Goal: Information Seeking & Learning: Check status

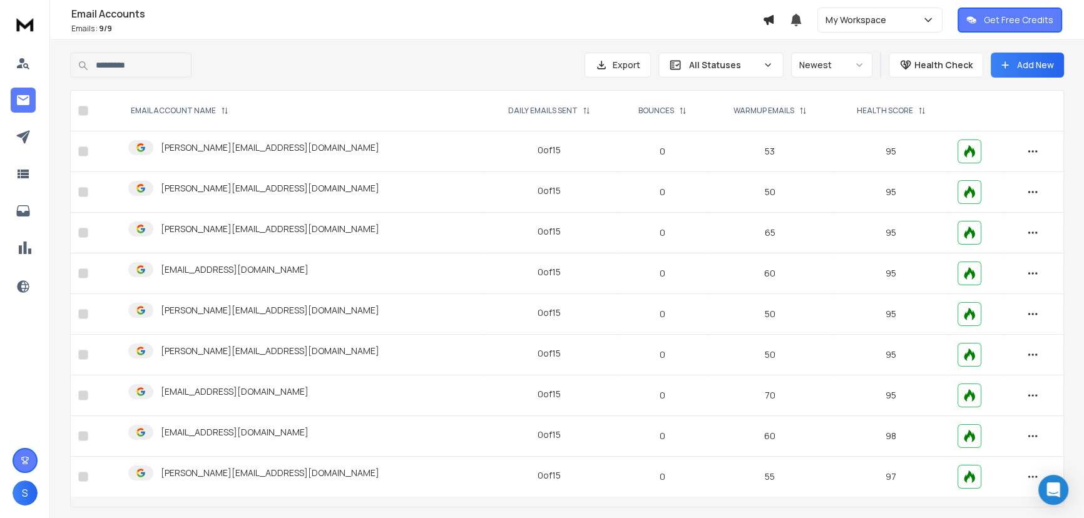
click at [861, 118] on th "HEALTH SCORE" at bounding box center [891, 111] width 118 height 41
click at [865, 111] on p "HEALTH SCORE" at bounding box center [885, 111] width 56 height 10
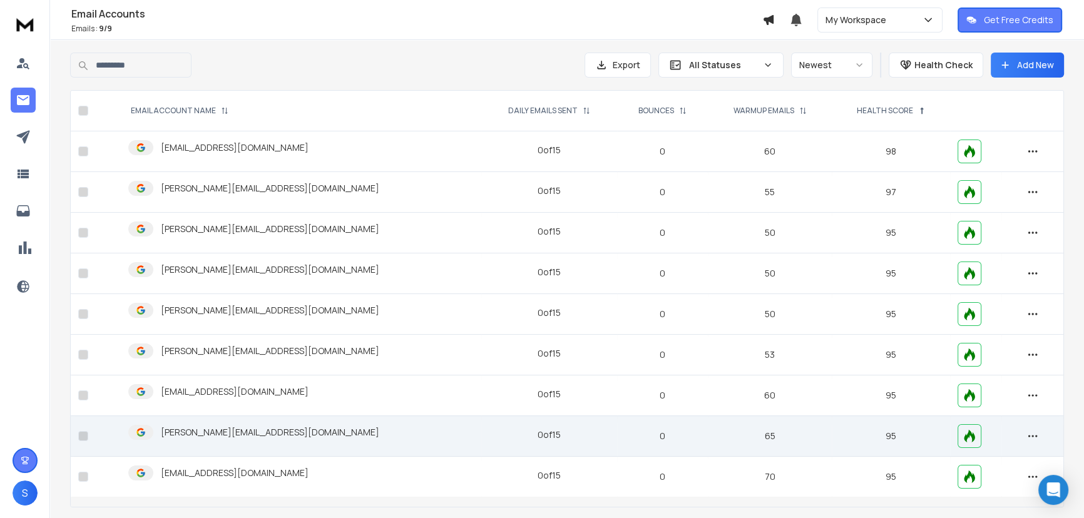
click at [877, 416] on td "95" at bounding box center [891, 436] width 118 height 41
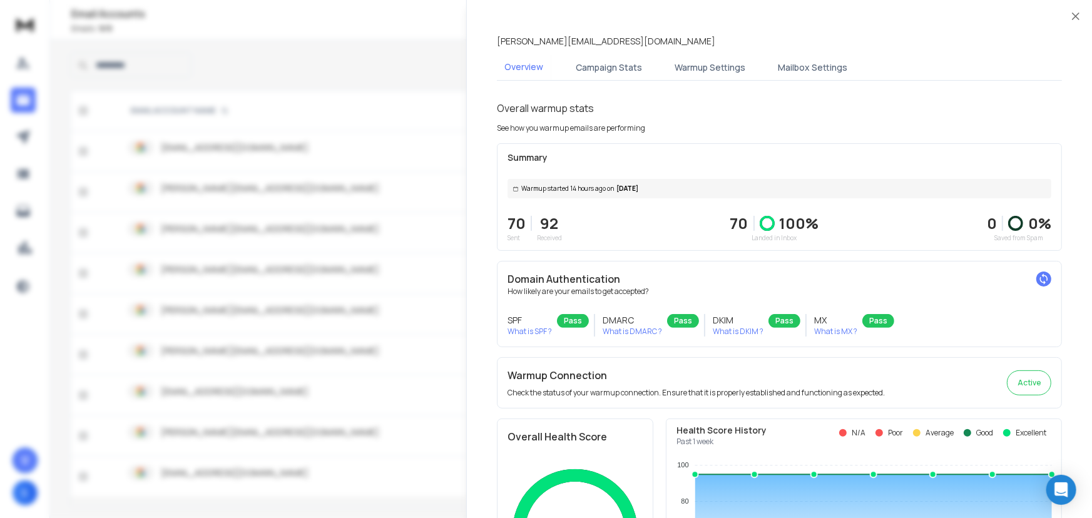
click at [273, 238] on div at bounding box center [546, 259] width 1092 height 518
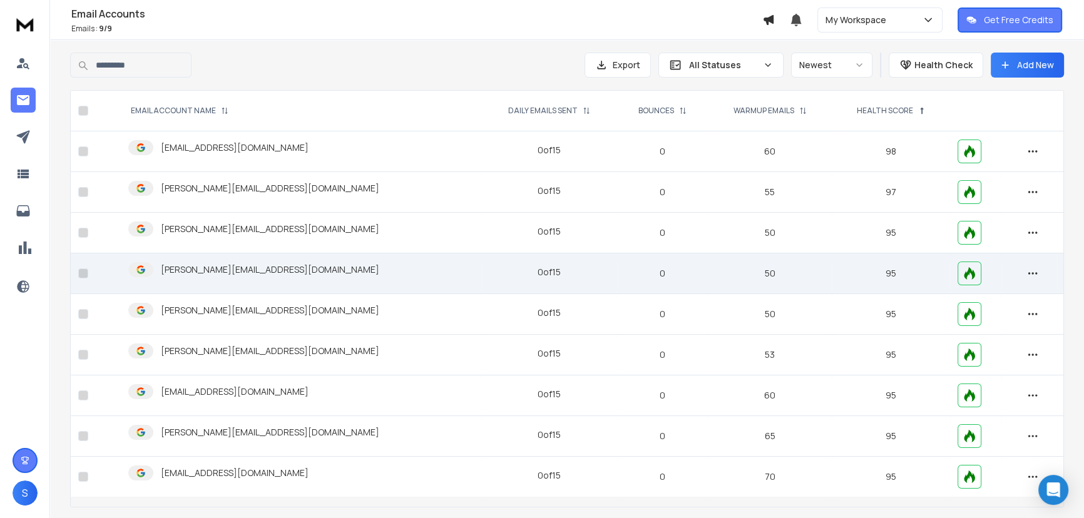
click at [532, 271] on td "0 of 15" at bounding box center [549, 269] width 136 height 33
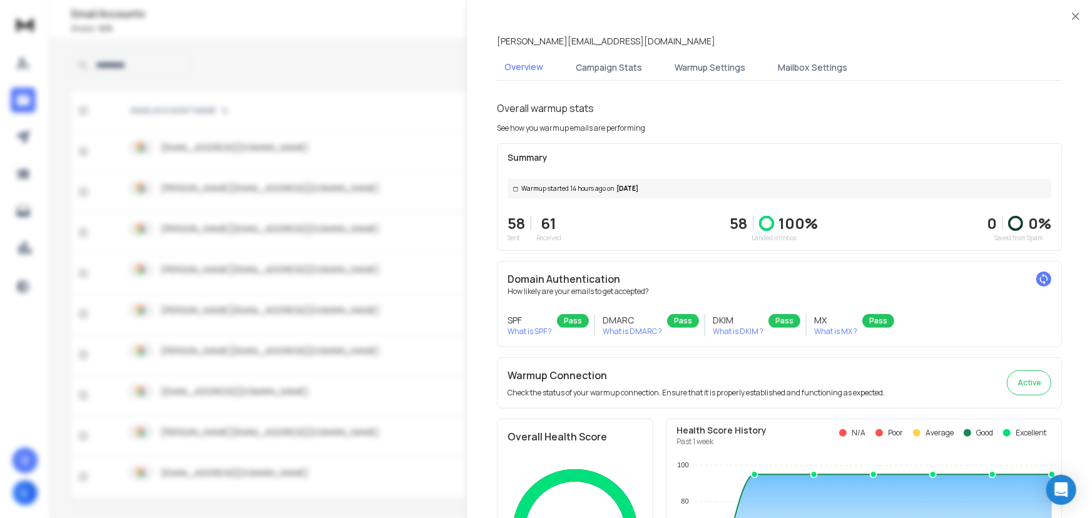
click at [368, 310] on div at bounding box center [546, 259] width 1092 height 518
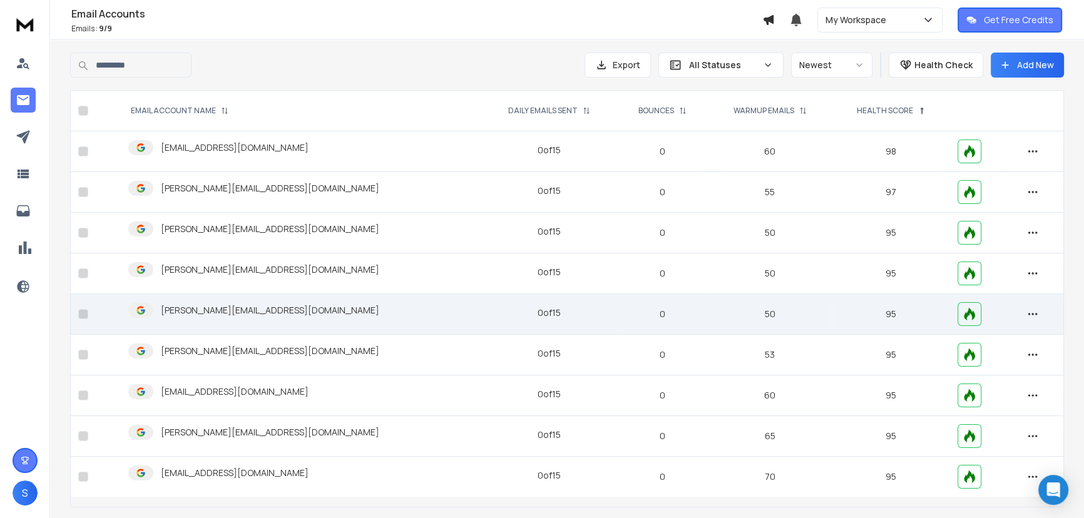
click at [370, 317] on td "[PERSON_NAME][EMAIL_ADDRESS][DOMAIN_NAME]" at bounding box center [301, 314] width 360 height 41
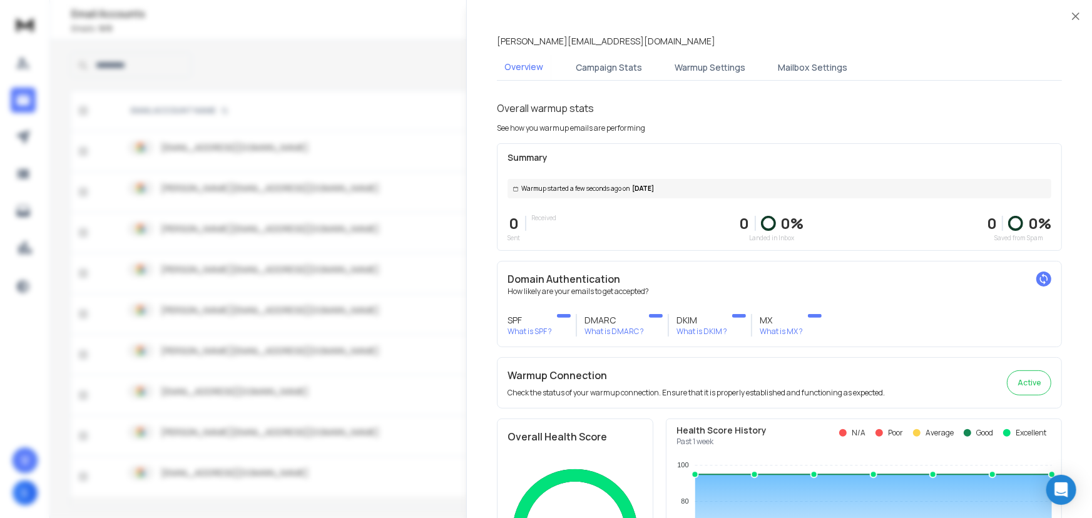
click at [374, 297] on div at bounding box center [546, 259] width 1092 height 518
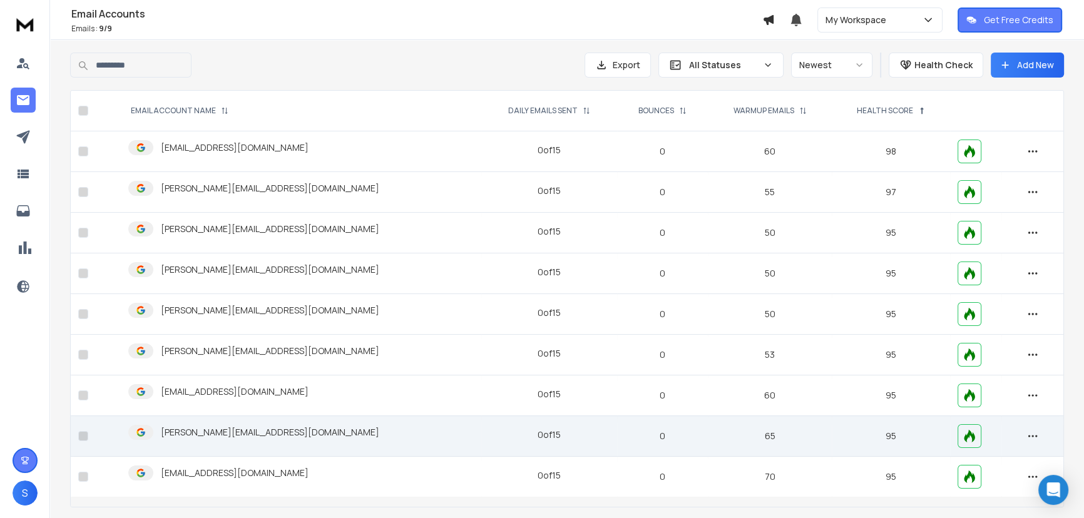
click at [634, 417] on td "0" at bounding box center [662, 436] width 91 height 41
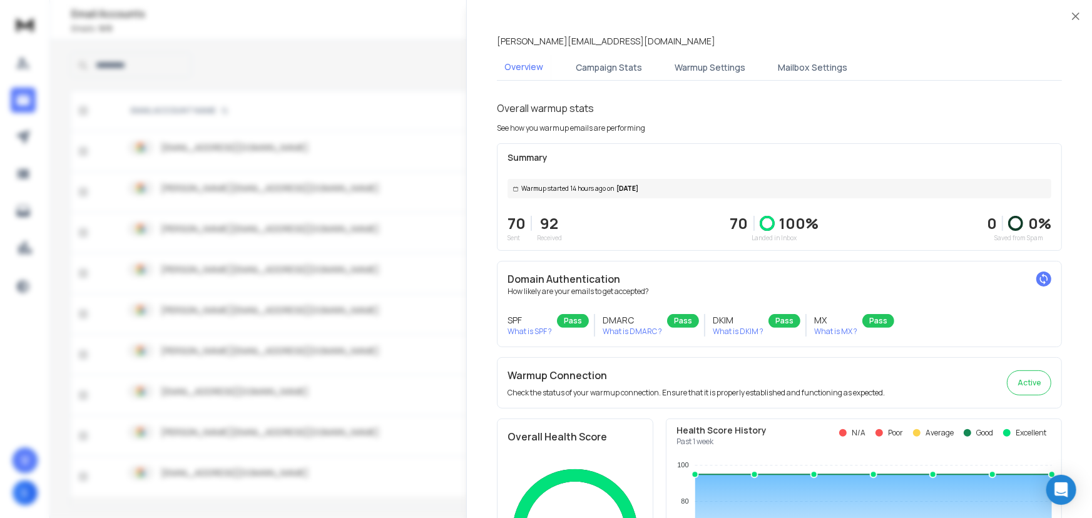
click at [419, 306] on div at bounding box center [546, 259] width 1092 height 518
